Goal: Task Accomplishment & Management: Use online tool/utility

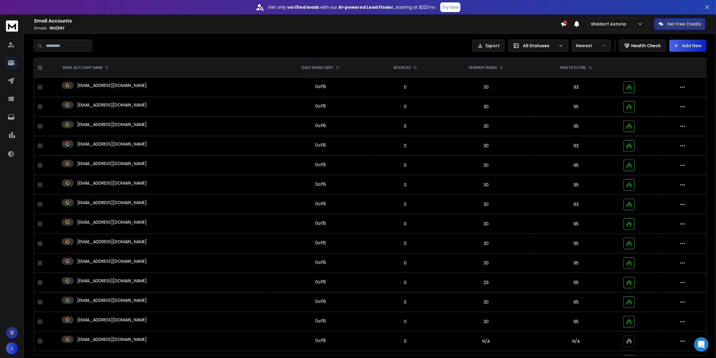
scroll to position [1773, 0]
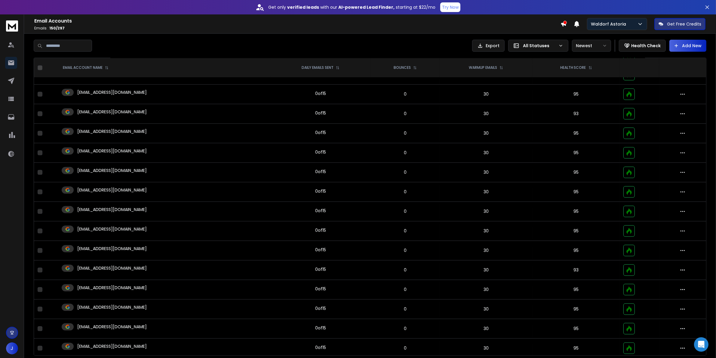
click at [613, 23] on p "Waldorf Astoria" at bounding box center [610, 24] width 38 height 6
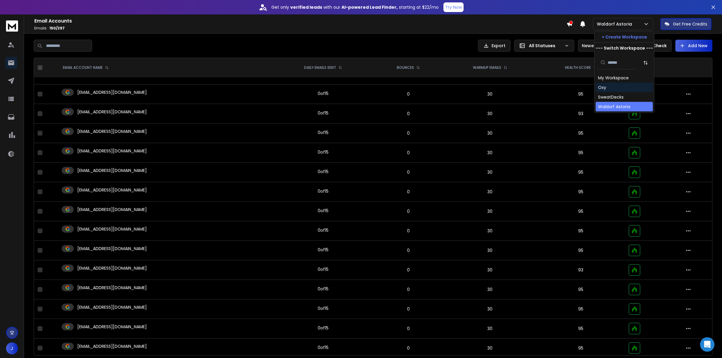
click at [610, 91] on div "Oxy" at bounding box center [624, 88] width 57 height 10
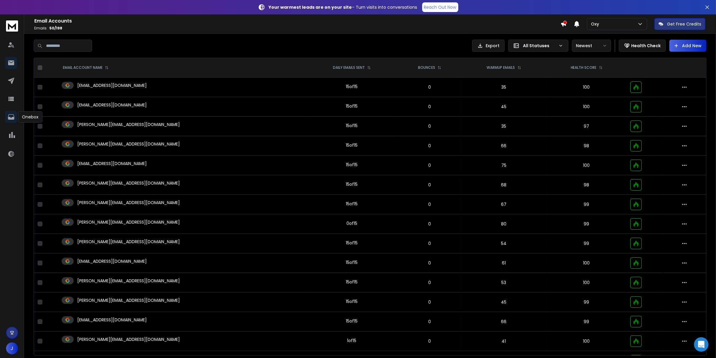
click at [15, 120] on link at bounding box center [11, 117] width 12 height 12
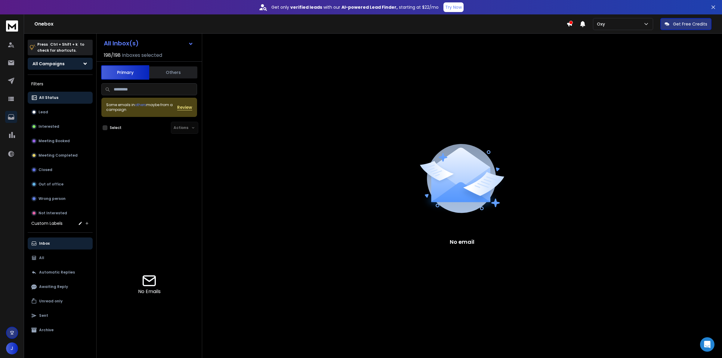
click at [59, 62] on h1 "All Campaigns" at bounding box center [48, 64] width 32 height 6
click at [11, 69] on div at bounding box center [12, 64] width 14 height 14
click at [14, 83] on icon at bounding box center [11, 80] width 7 height 7
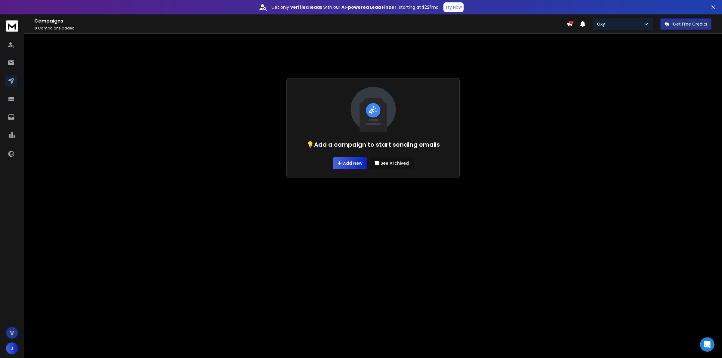
click at [637, 20] on button "Oxy" at bounding box center [623, 24] width 60 height 12
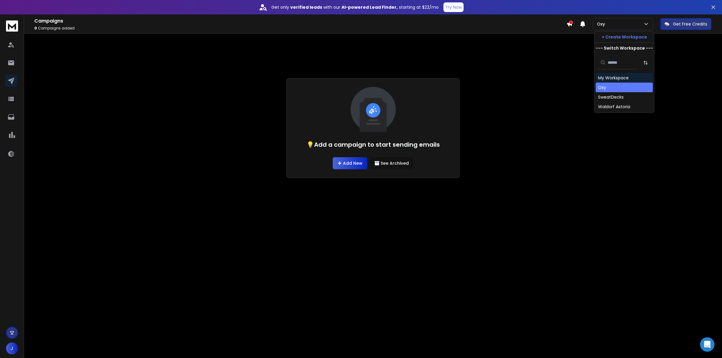
click at [616, 78] on div "My Workspace" at bounding box center [613, 78] width 31 height 6
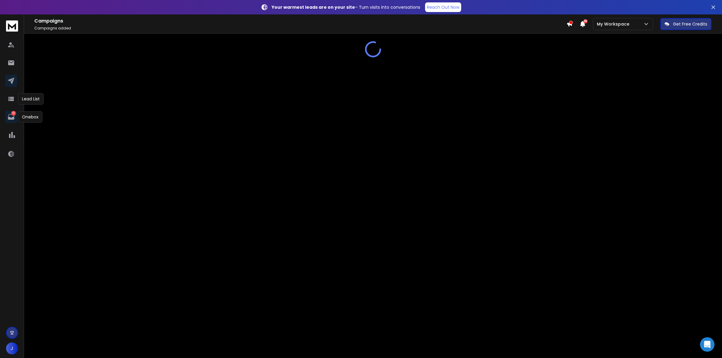
click at [11, 114] on icon at bounding box center [11, 116] width 7 height 7
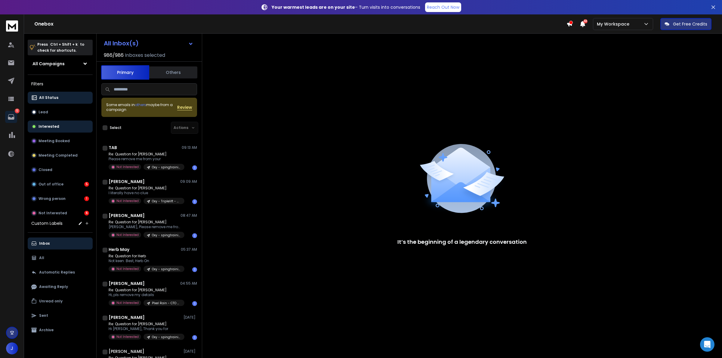
click at [50, 128] on p "Interested" at bounding box center [49, 126] width 21 height 5
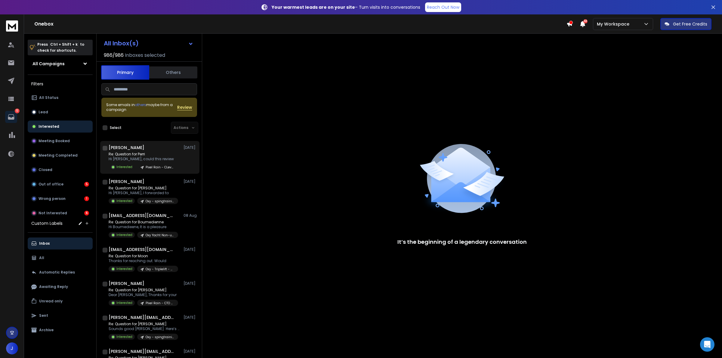
click at [137, 148] on div "[PERSON_NAME] [DATE]" at bounding box center [153, 148] width 88 height 6
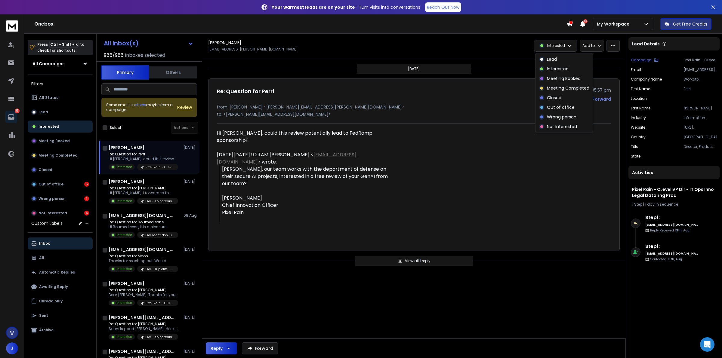
click at [570, 48] on div "Interested" at bounding box center [555, 45] width 43 height 11
click at [569, 57] on div "Lead" at bounding box center [564, 59] width 55 height 10
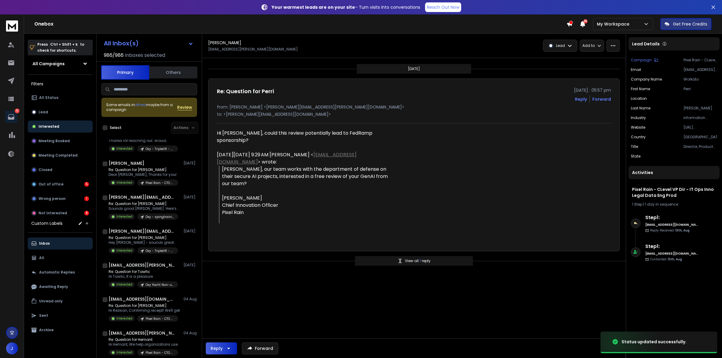
scroll to position [150, 0]
